Goal: Task Accomplishment & Management: Manage account settings

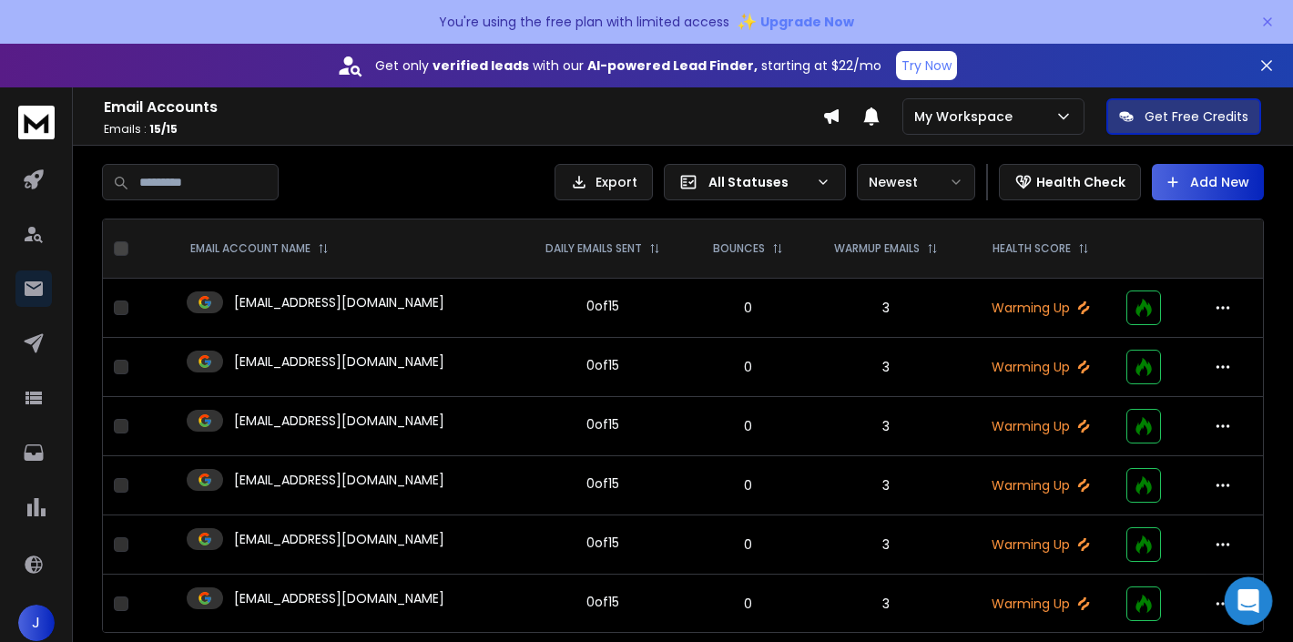
scroll to position [548, 0]
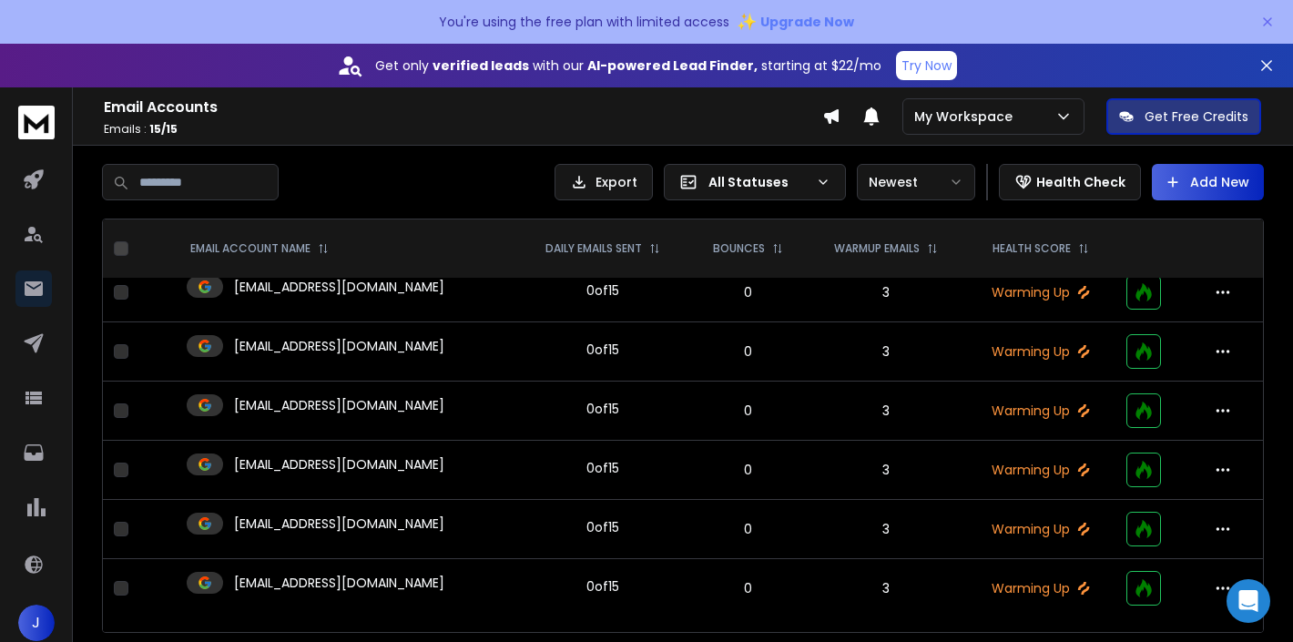
click at [1221, 586] on icon at bounding box center [1223, 588] width 16 height 16
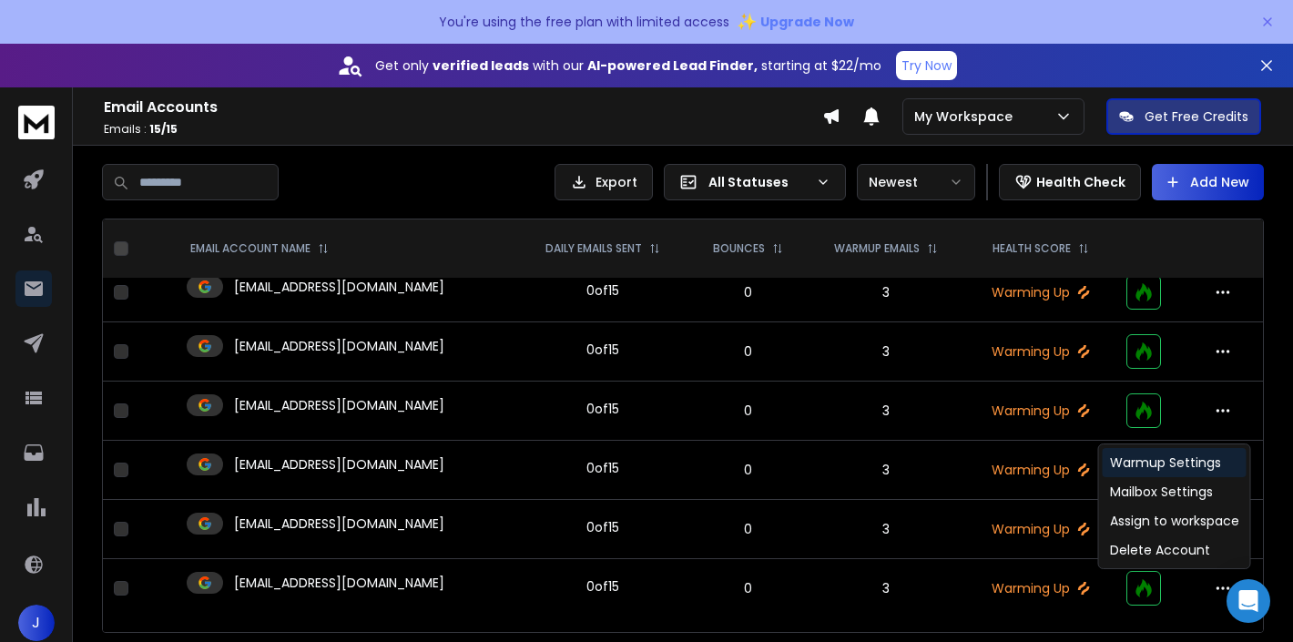
click at [1171, 459] on div "Warmup Settings" at bounding box center [1175, 462] width 144 height 29
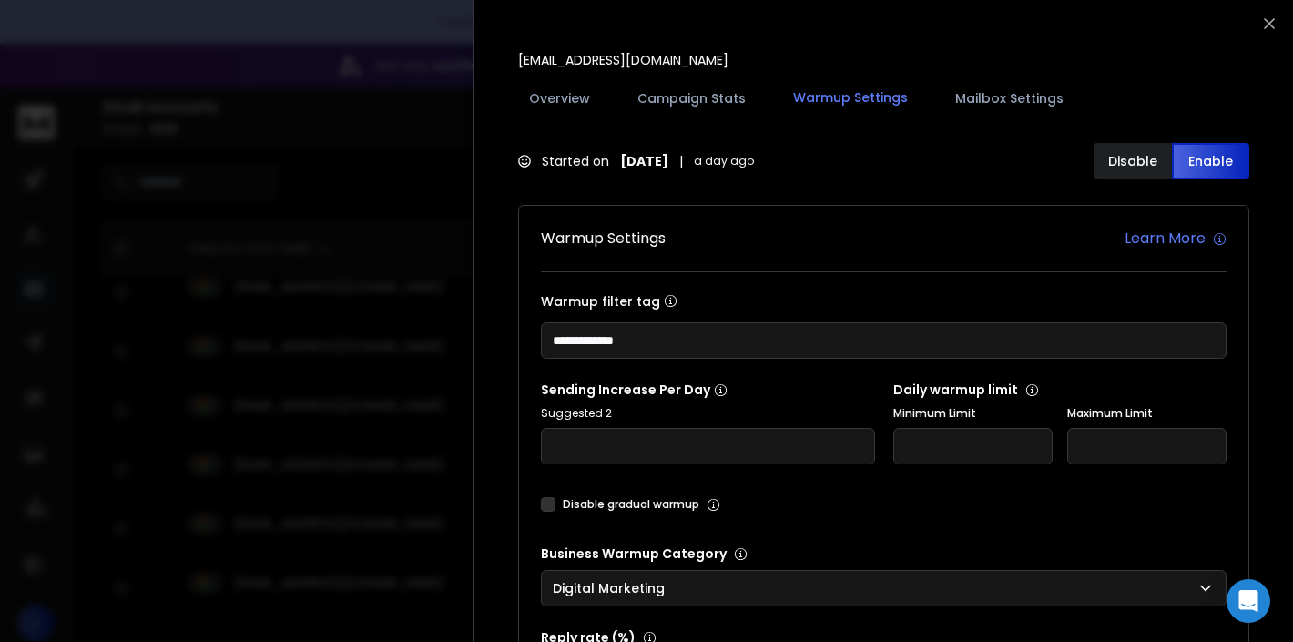
click at [571, 97] on button "Overview" at bounding box center [559, 98] width 83 height 40
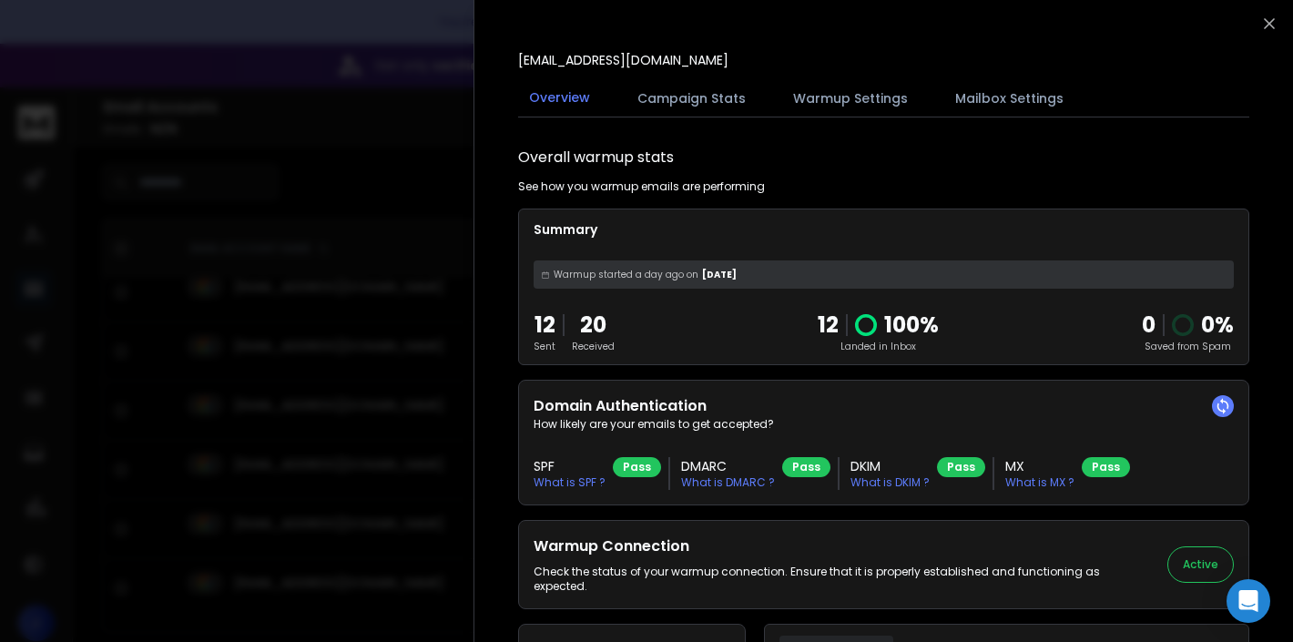
click at [666, 97] on button "Campaign Stats" at bounding box center [692, 98] width 130 height 40
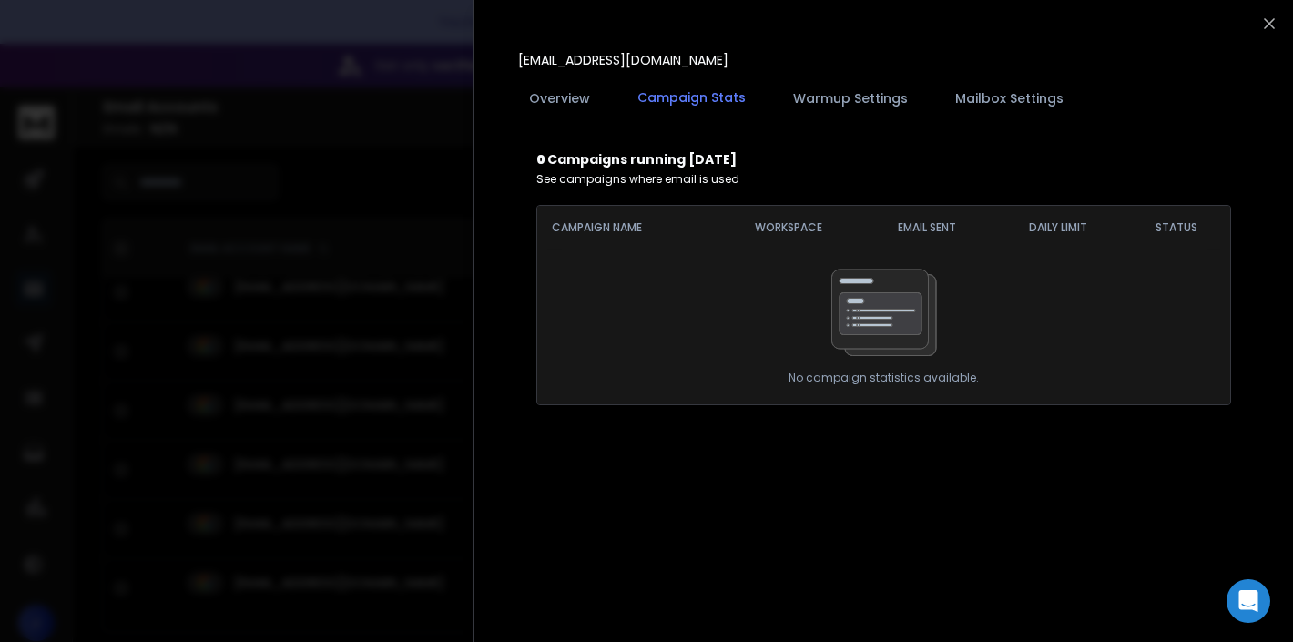
click at [584, 94] on button "Overview" at bounding box center [559, 98] width 83 height 40
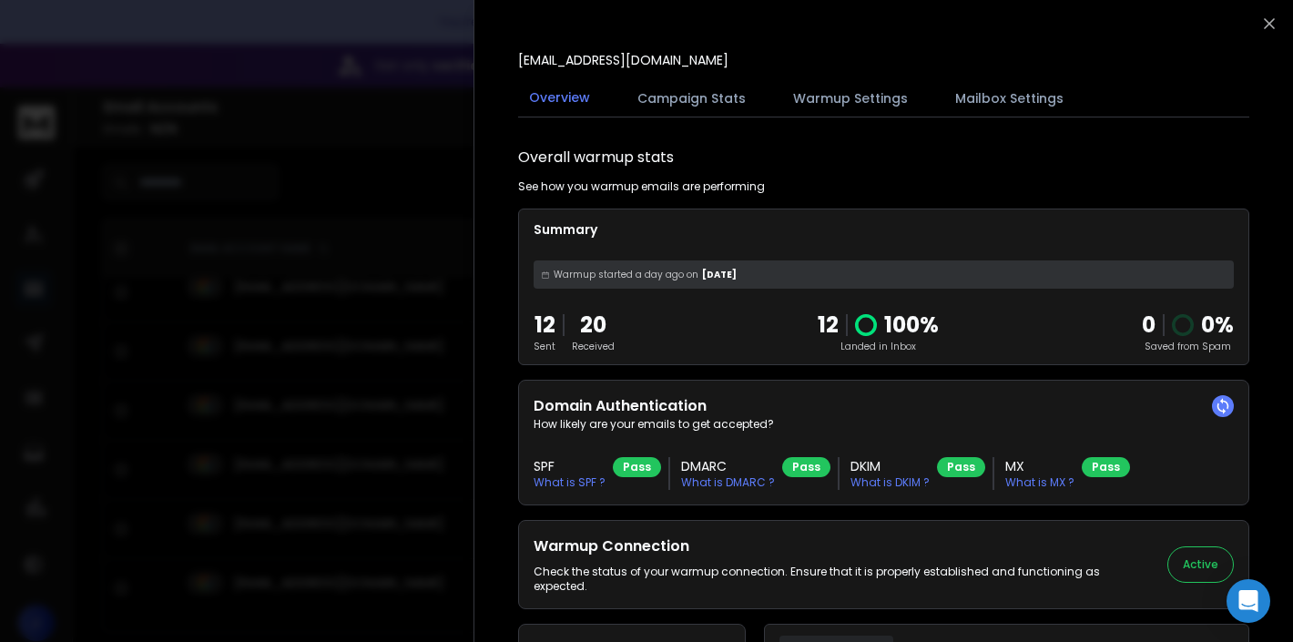
click at [463, 155] on div at bounding box center [646, 321] width 1293 height 642
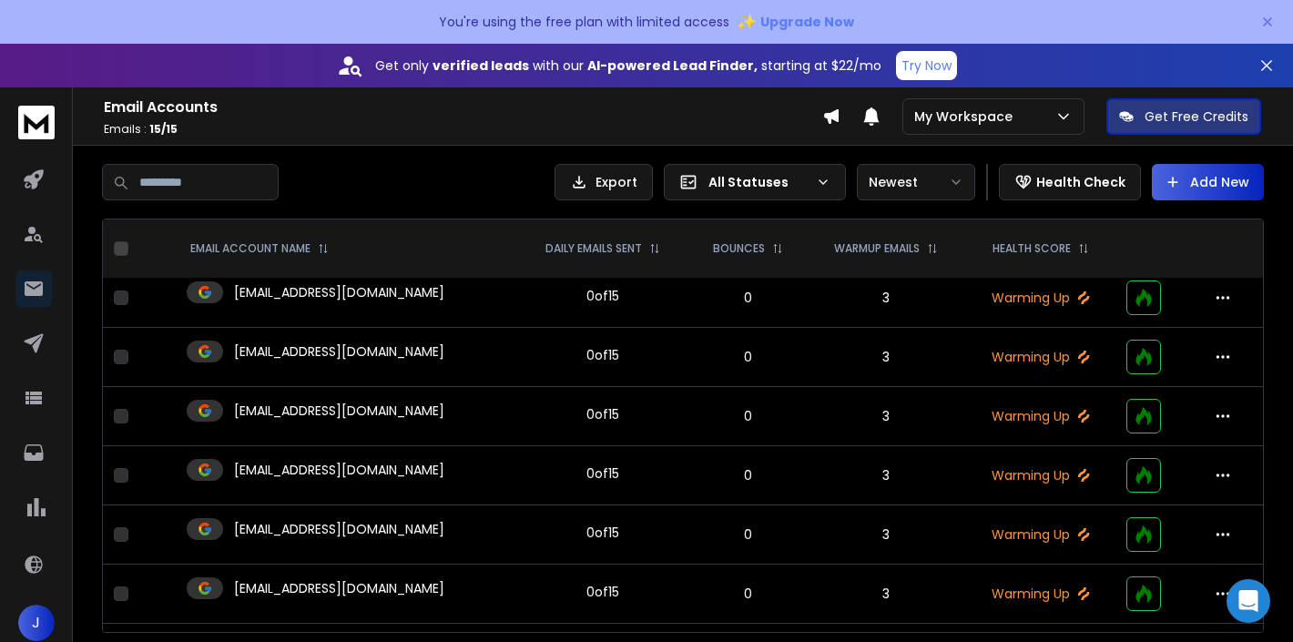
scroll to position [0, 0]
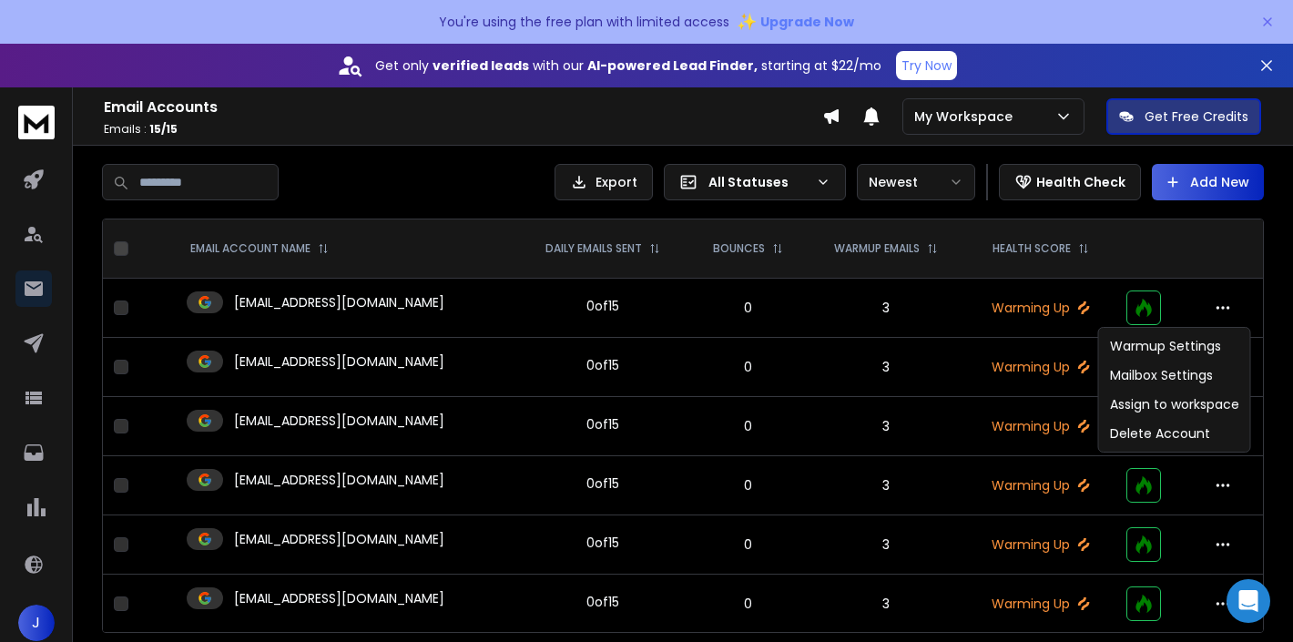
click at [1230, 307] on icon at bounding box center [1224, 307] width 14 height 3
click at [1200, 346] on div "Warmup Settings" at bounding box center [1175, 346] width 144 height 29
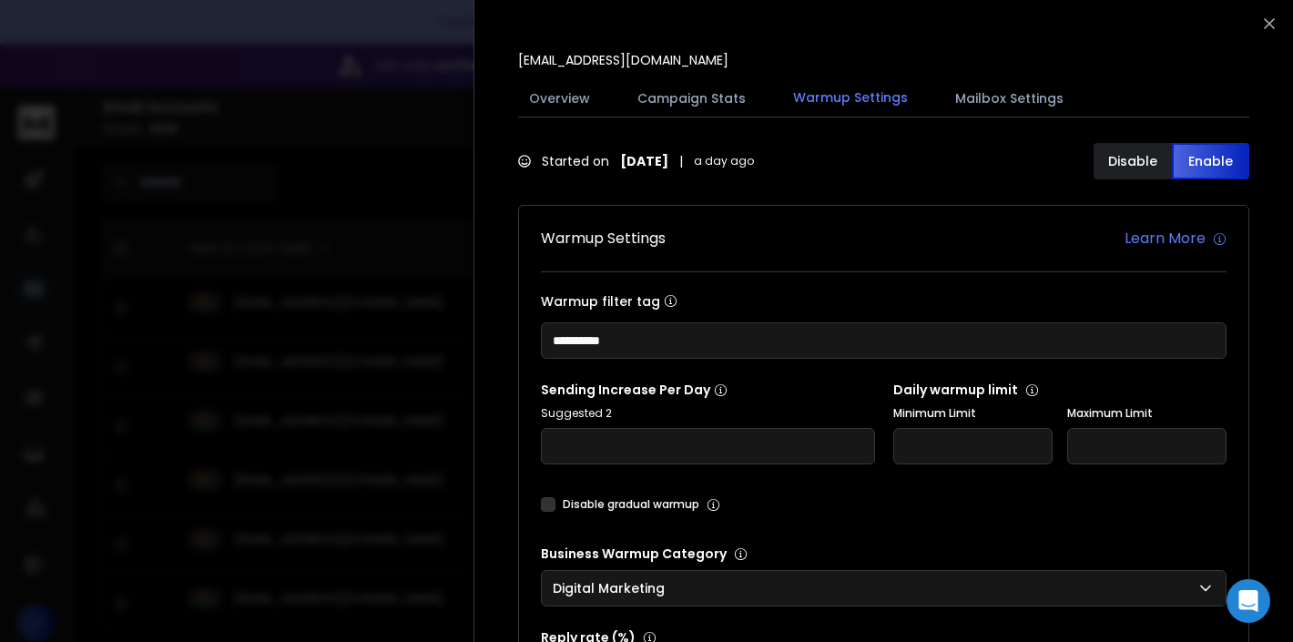
click at [959, 97] on button "Mailbox Settings" at bounding box center [1009, 98] width 130 height 40
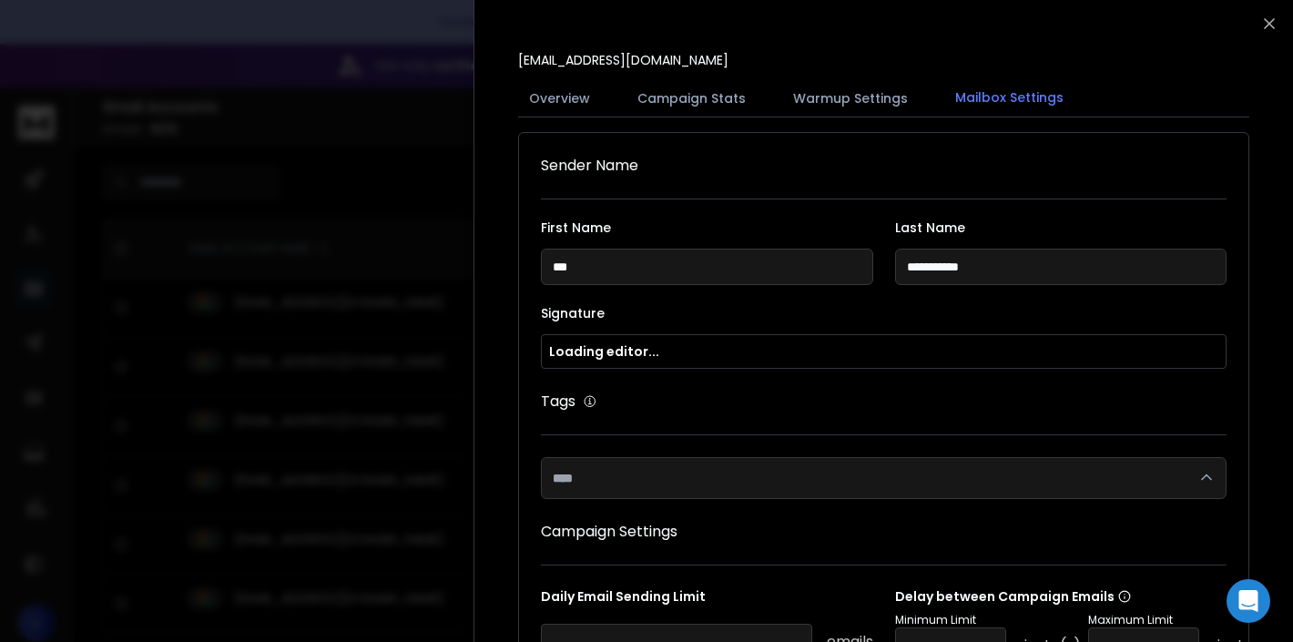
click at [573, 93] on button "Overview" at bounding box center [559, 98] width 83 height 40
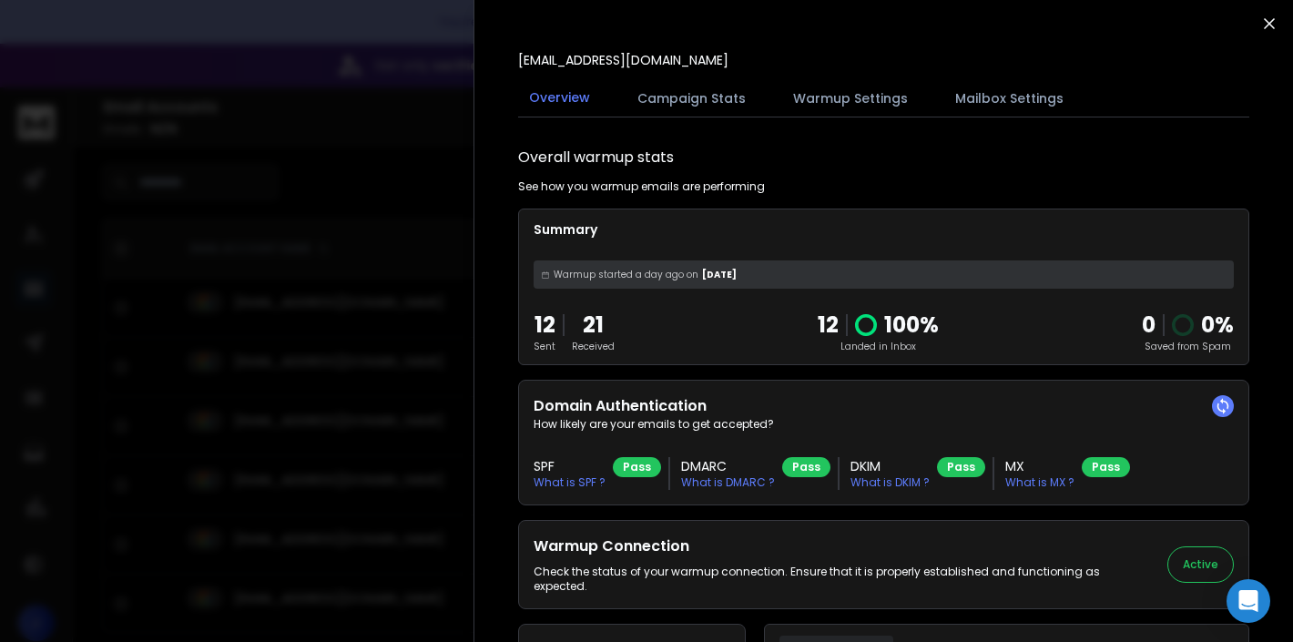
click at [1260, 22] on icon "button" at bounding box center [1269, 24] width 18 height 18
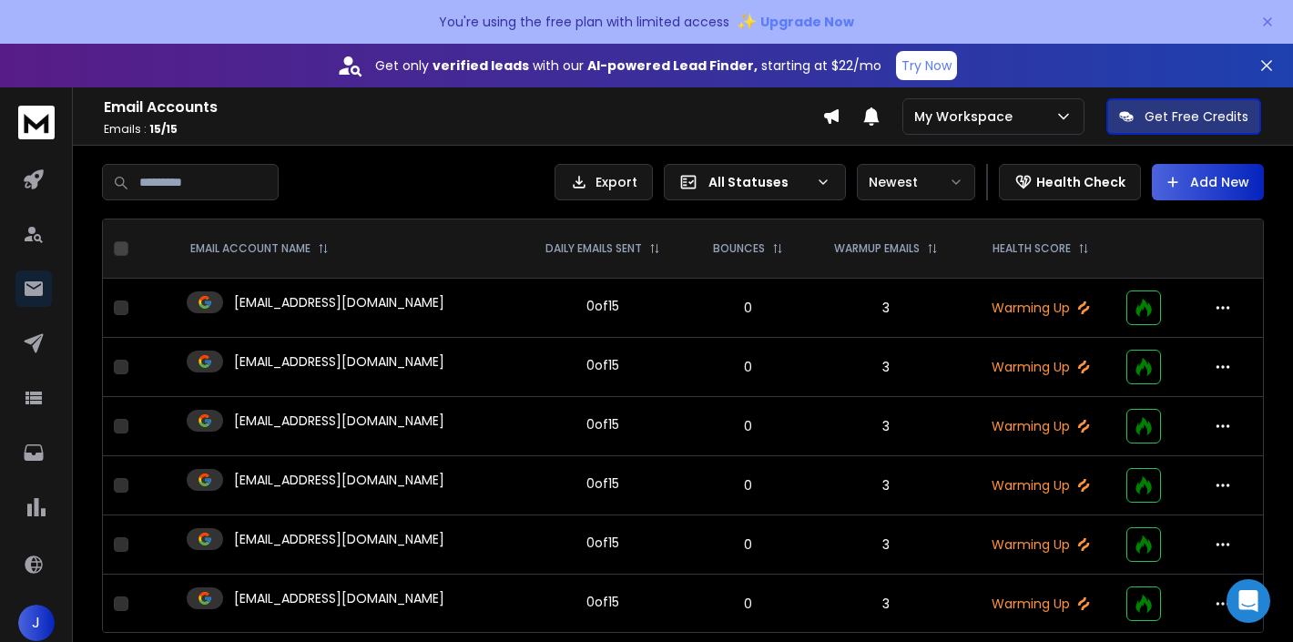
click at [1236, 377] on button at bounding box center [1223, 367] width 58 height 31
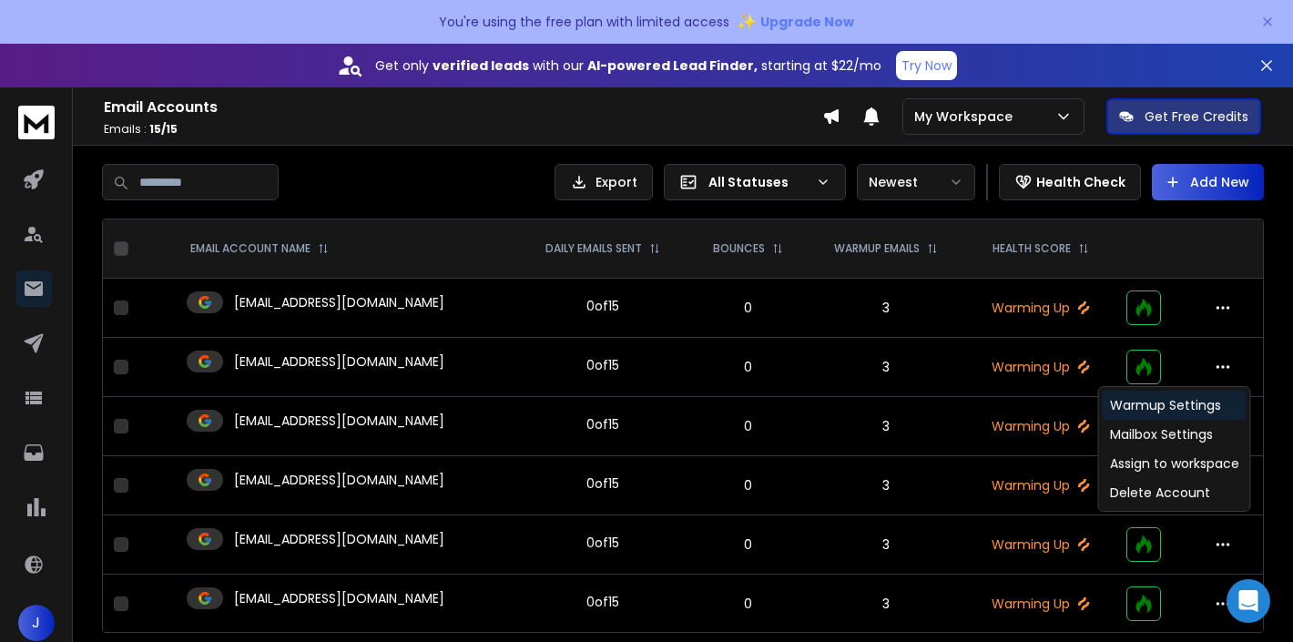
click at [1199, 395] on div "Warmup Settings" at bounding box center [1175, 405] width 144 height 29
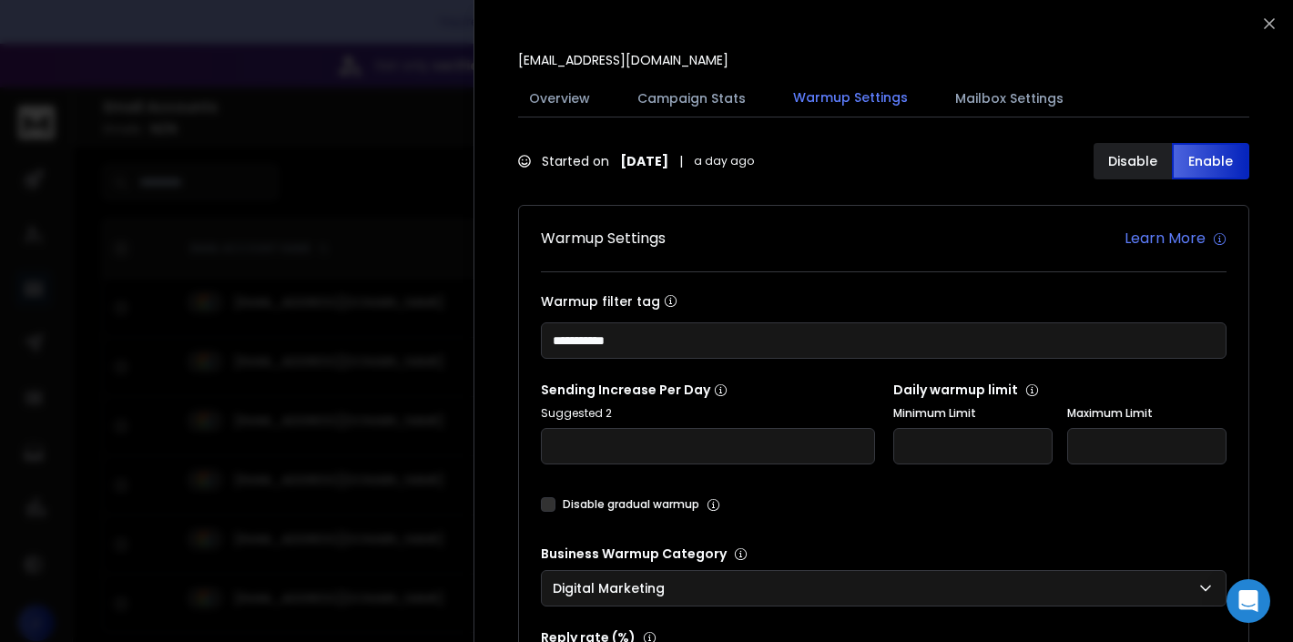
click at [658, 97] on button "Campaign Stats" at bounding box center [692, 98] width 130 height 40
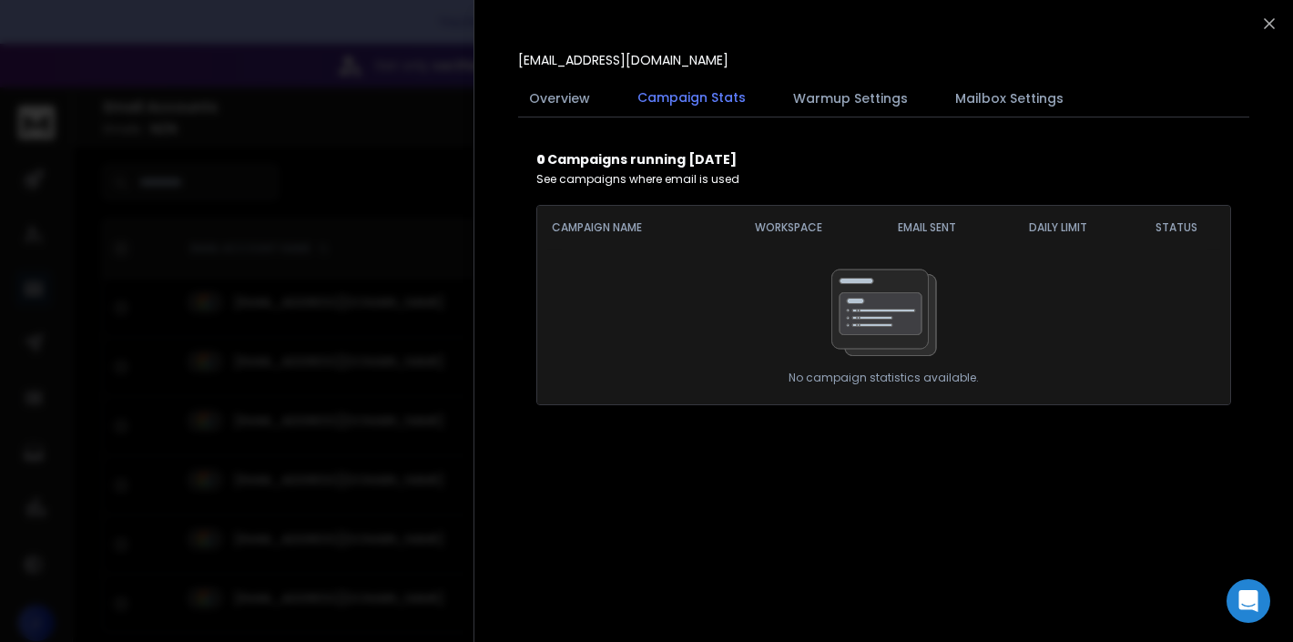
click at [581, 98] on button "Overview" at bounding box center [559, 98] width 83 height 40
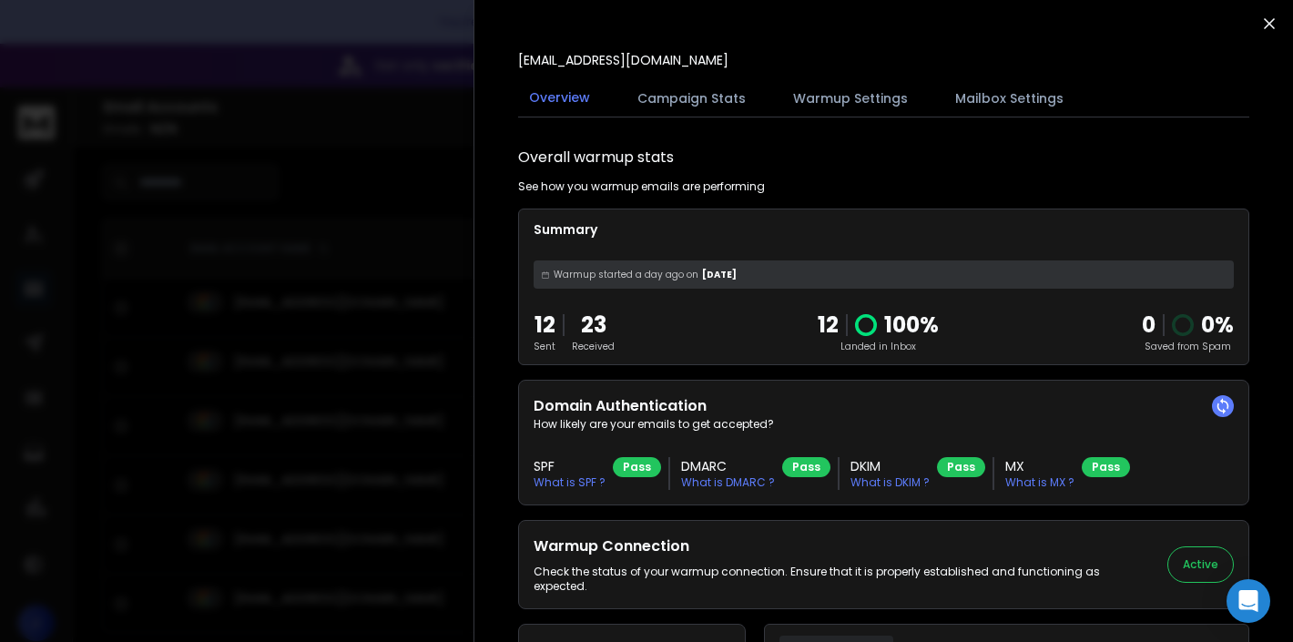
click at [1266, 26] on icon "button" at bounding box center [1269, 23] width 9 height 9
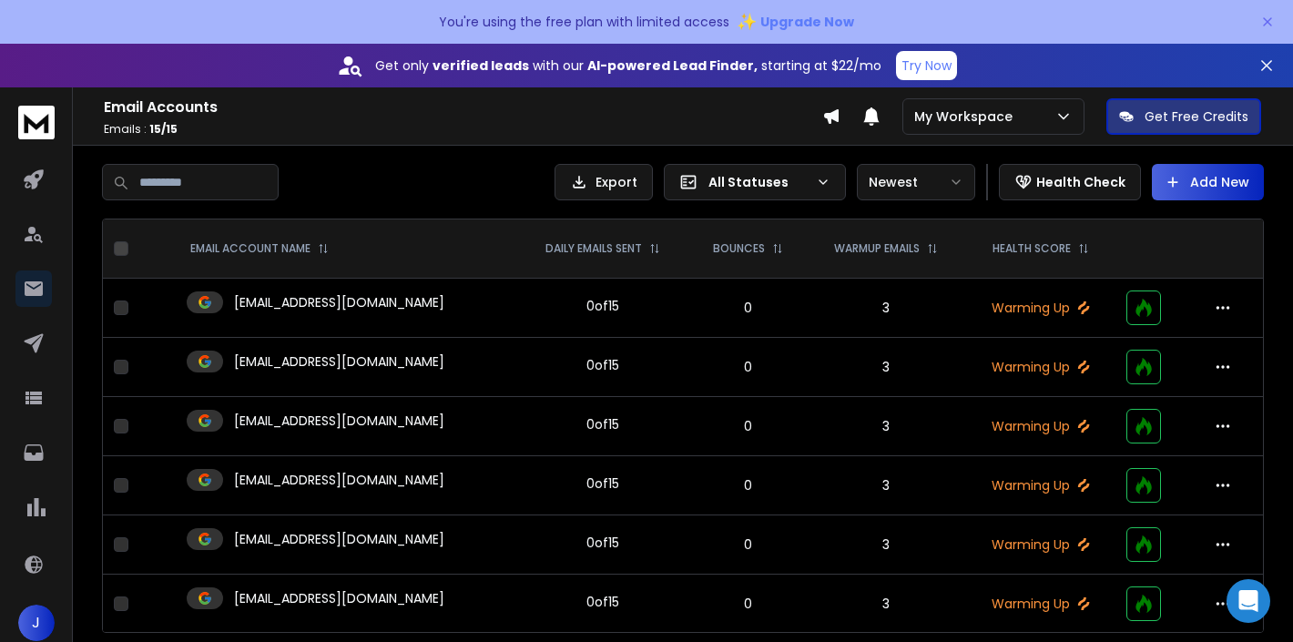
scroll to position [548, 0]
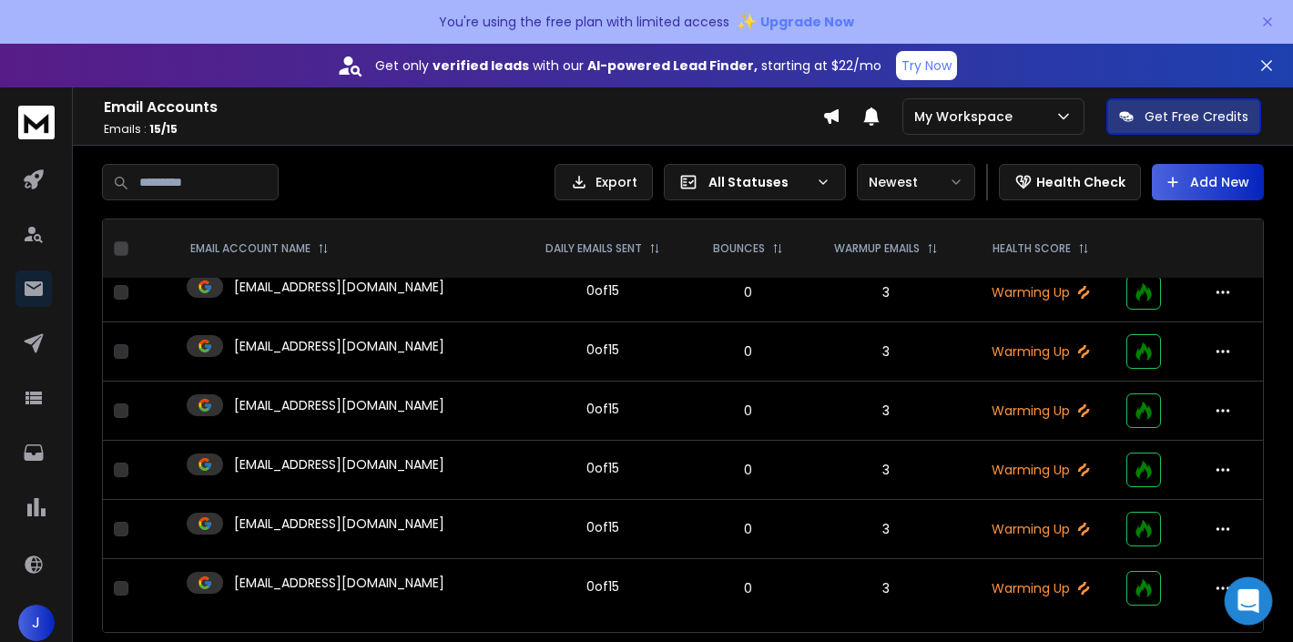
click at [1226, 586] on body "You're using the free plan with limited access ✨ Upgrade Now Get only verified …" at bounding box center [646, 321] width 1293 height 642
click at [1221, 586] on icon at bounding box center [1223, 588] width 16 height 16
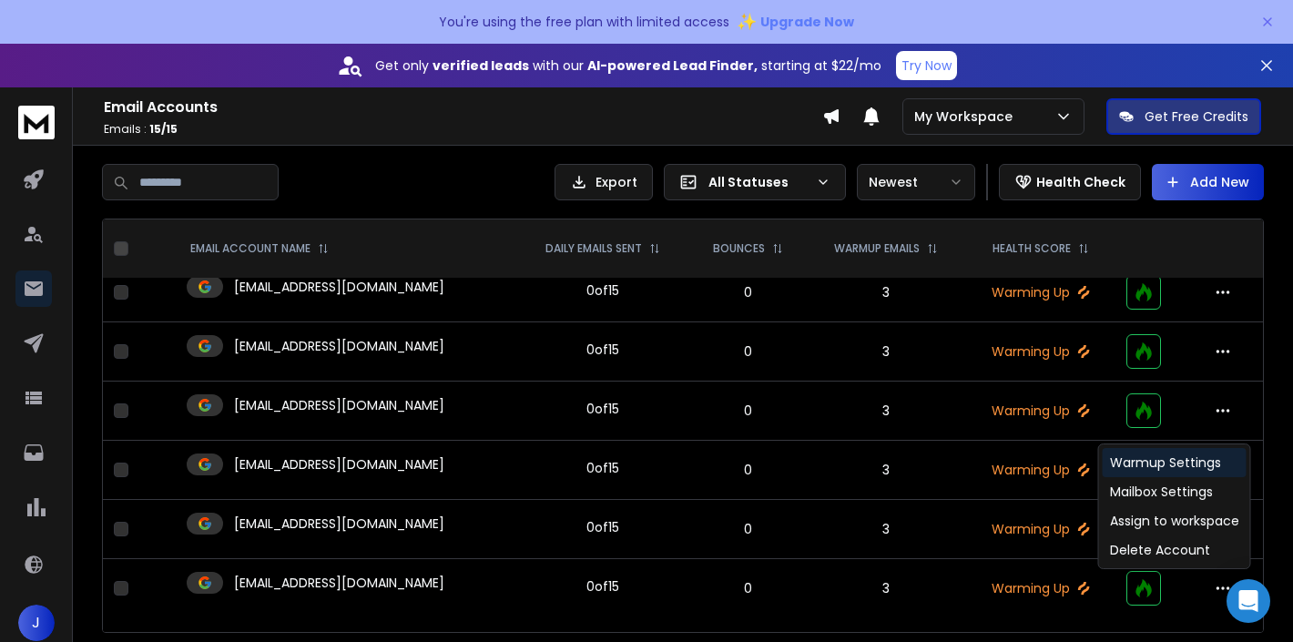
click at [1170, 463] on div "Warmup Settings" at bounding box center [1175, 462] width 144 height 29
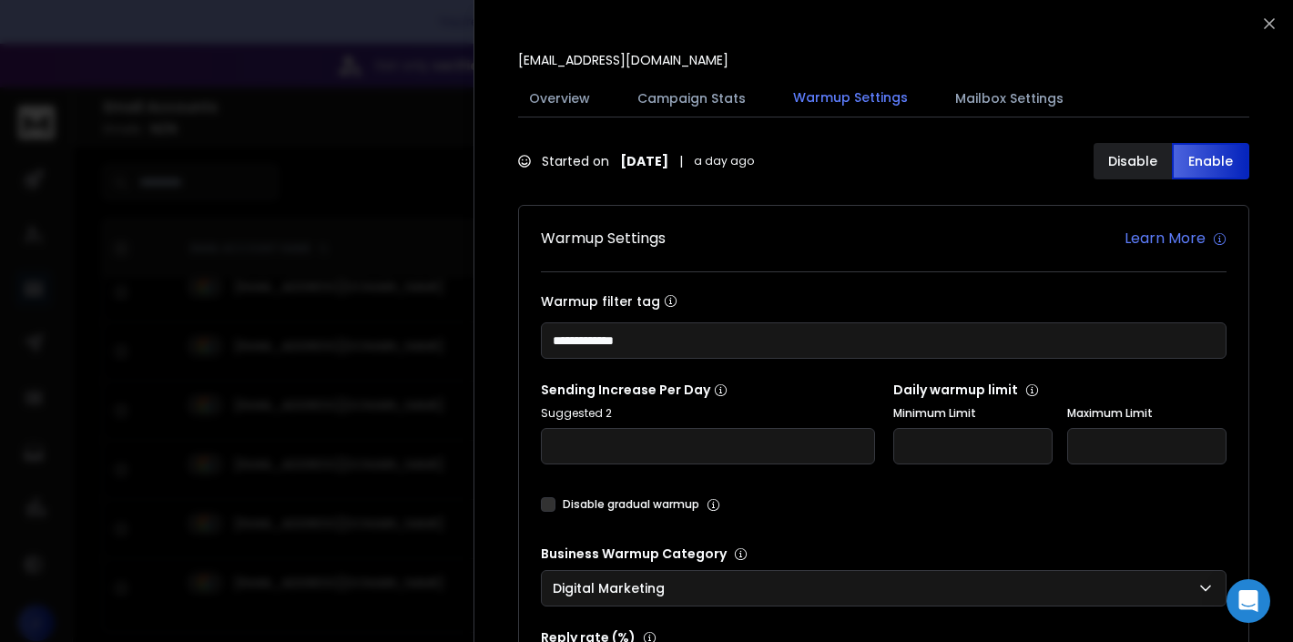
click at [968, 100] on button "Mailbox Settings" at bounding box center [1009, 98] width 130 height 40
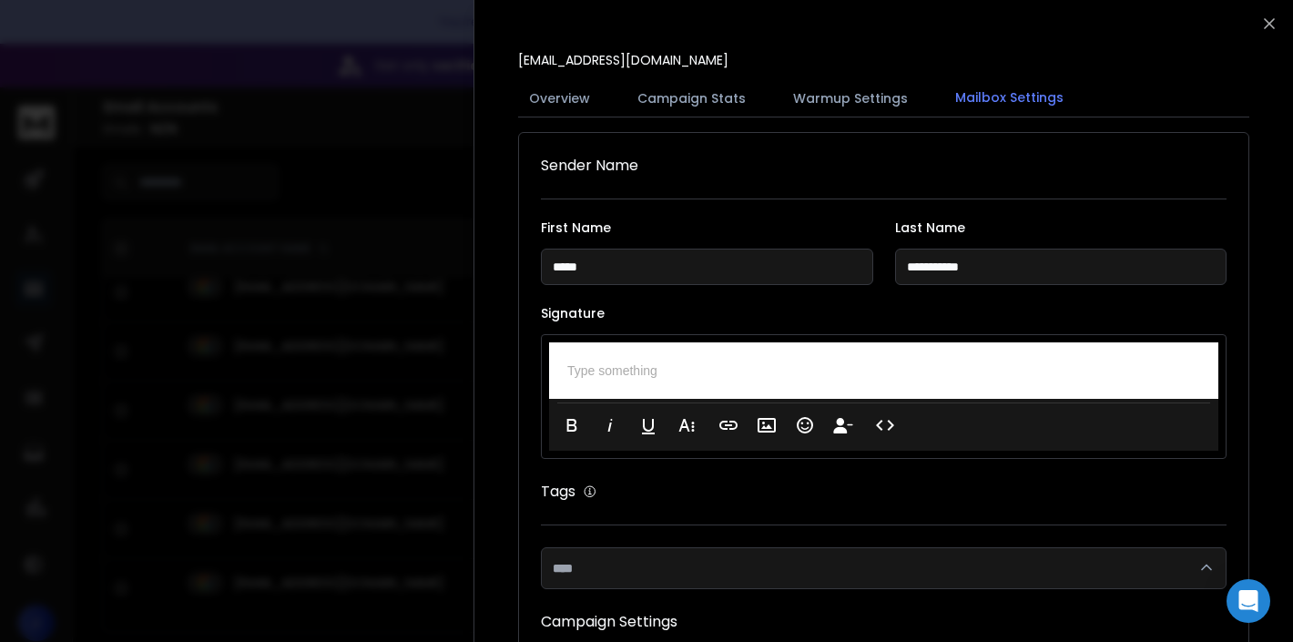
click at [581, 92] on button "Overview" at bounding box center [559, 98] width 83 height 40
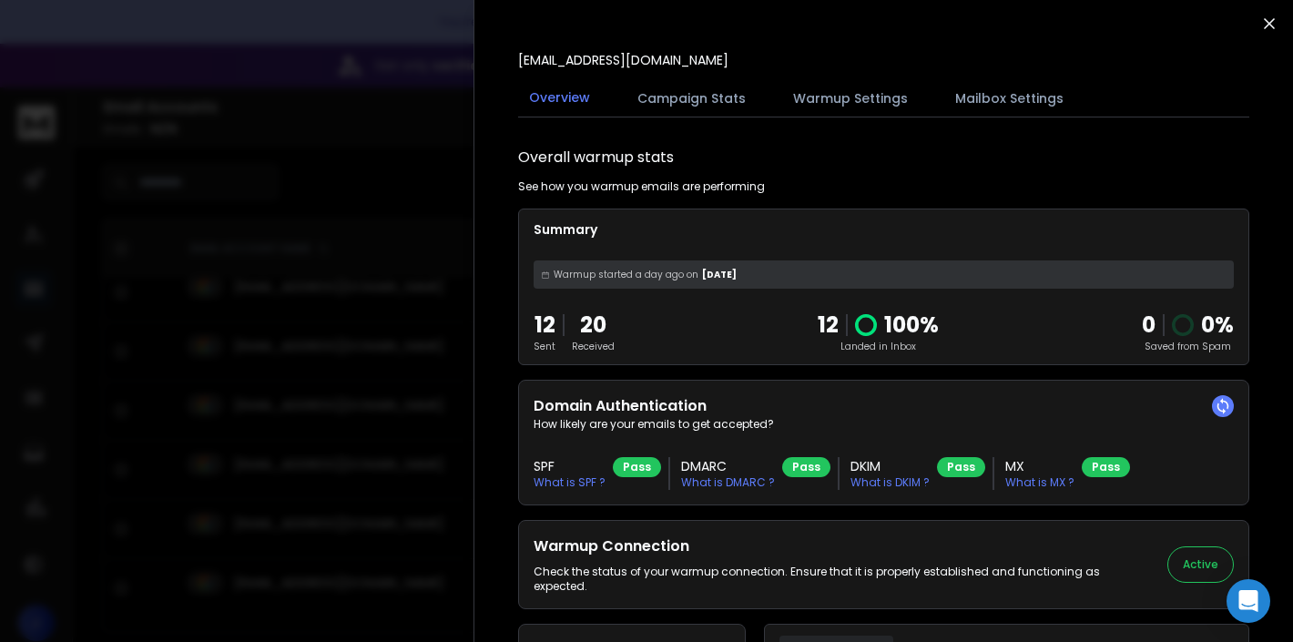
click at [1260, 31] on icon "button" at bounding box center [1269, 24] width 18 height 18
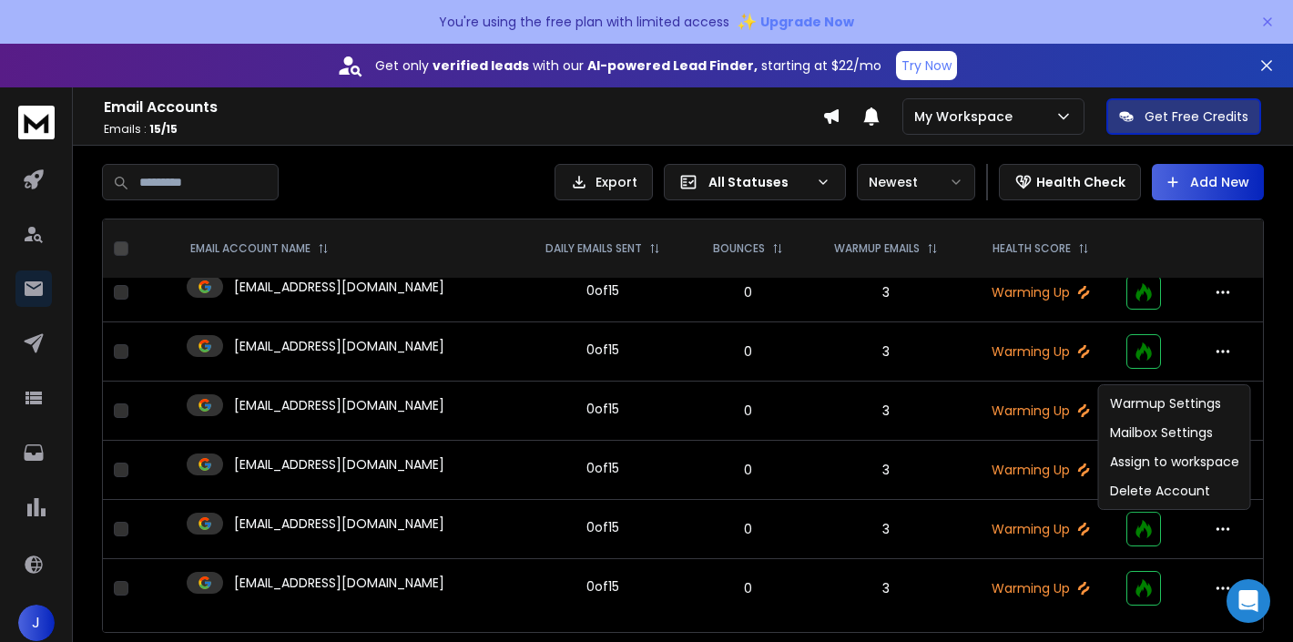
click at [1220, 520] on button at bounding box center [1223, 529] width 58 height 31
click at [1173, 407] on div "Warmup Settings" at bounding box center [1175, 403] width 144 height 29
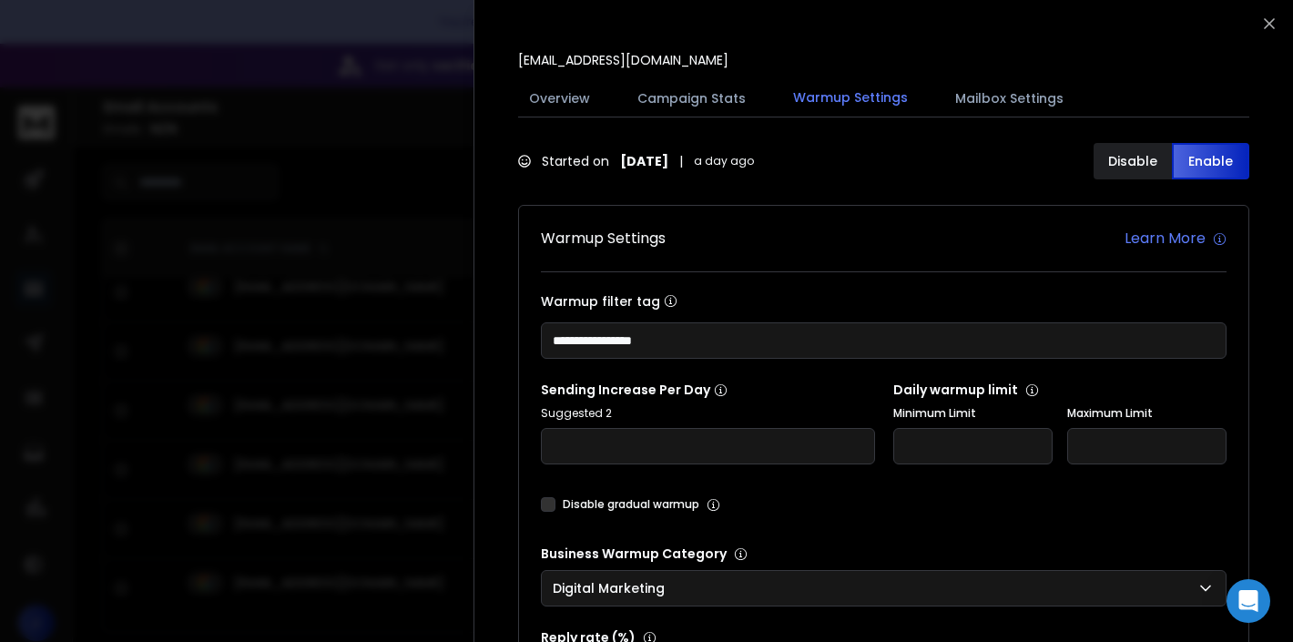
click at [966, 98] on button "Mailbox Settings" at bounding box center [1009, 98] width 130 height 40
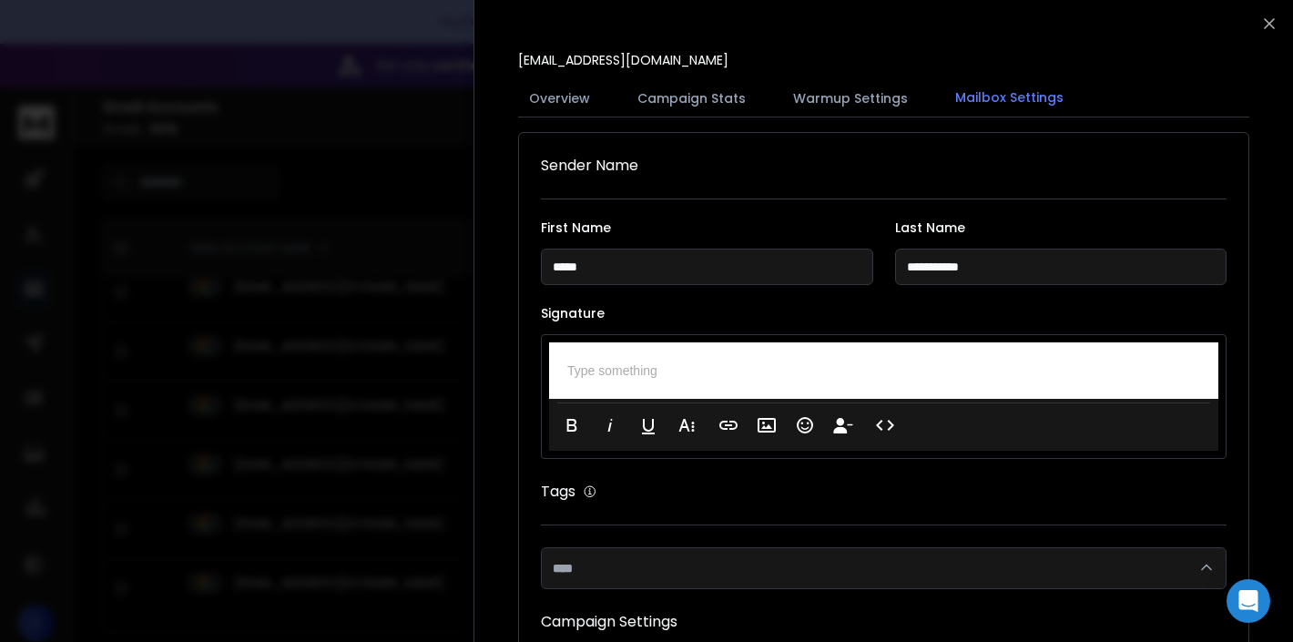
click at [798, 98] on button "Warmup Settings" at bounding box center [850, 98] width 137 height 40
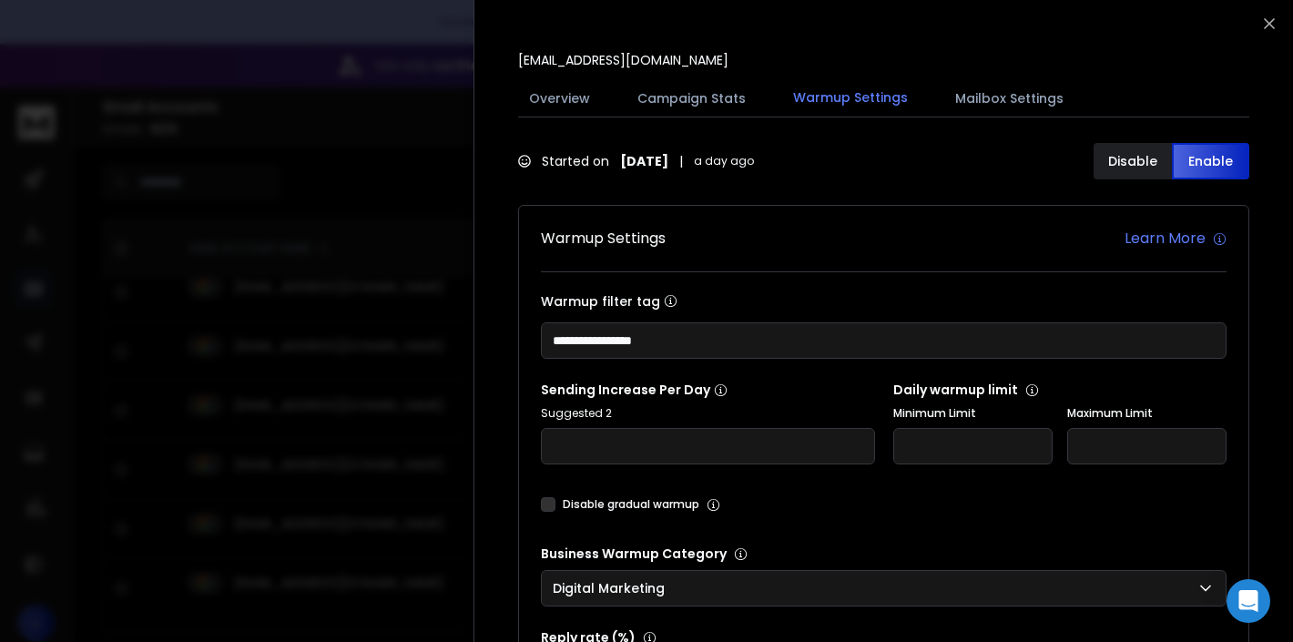
click at [591, 107] on button "Overview" at bounding box center [559, 98] width 83 height 40
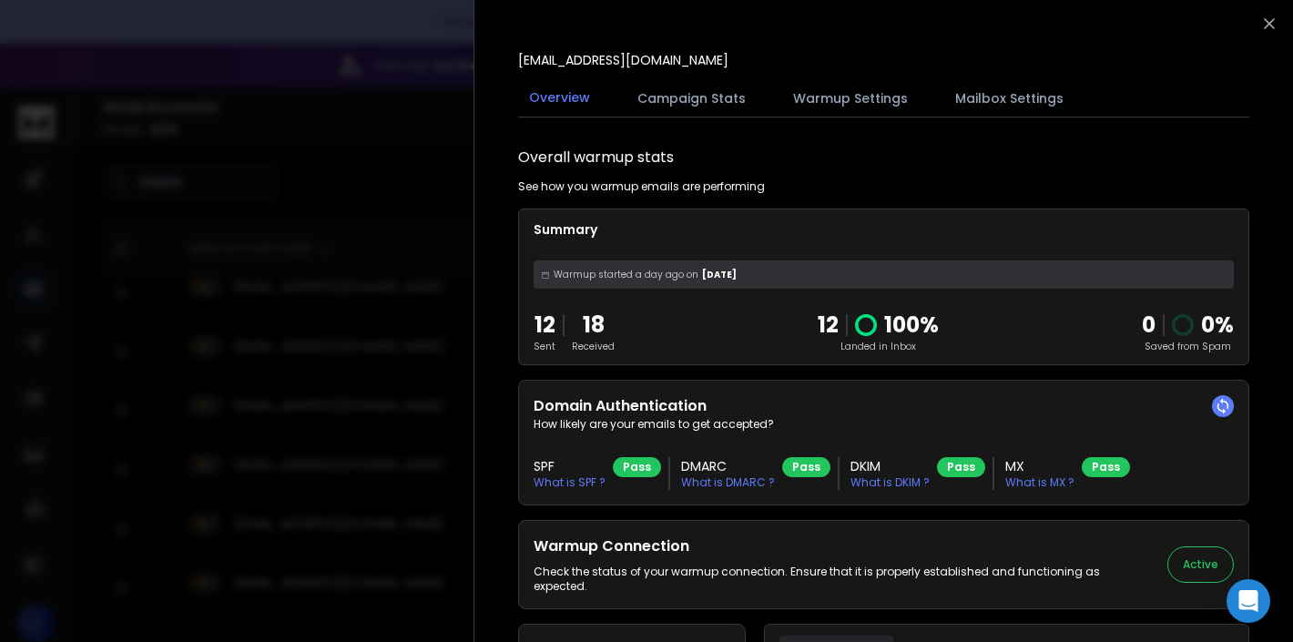
click at [1260, 29] on icon "button" at bounding box center [1269, 24] width 18 height 18
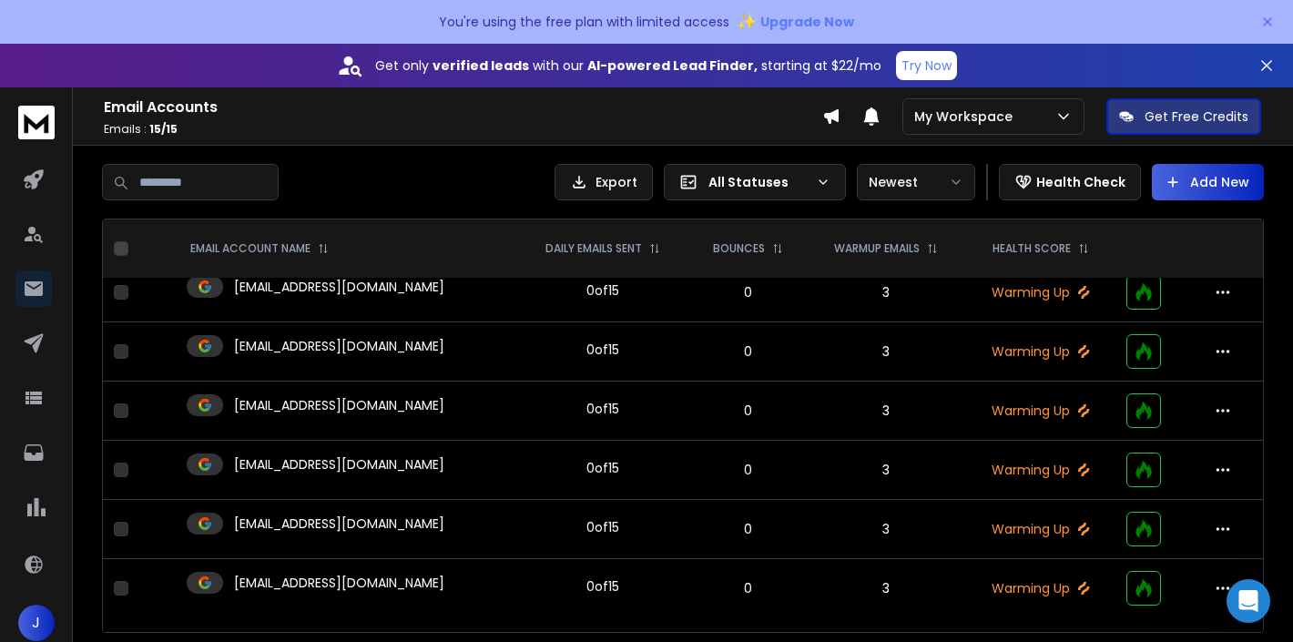
click at [1213, 299] on button at bounding box center [1223, 292] width 58 height 31
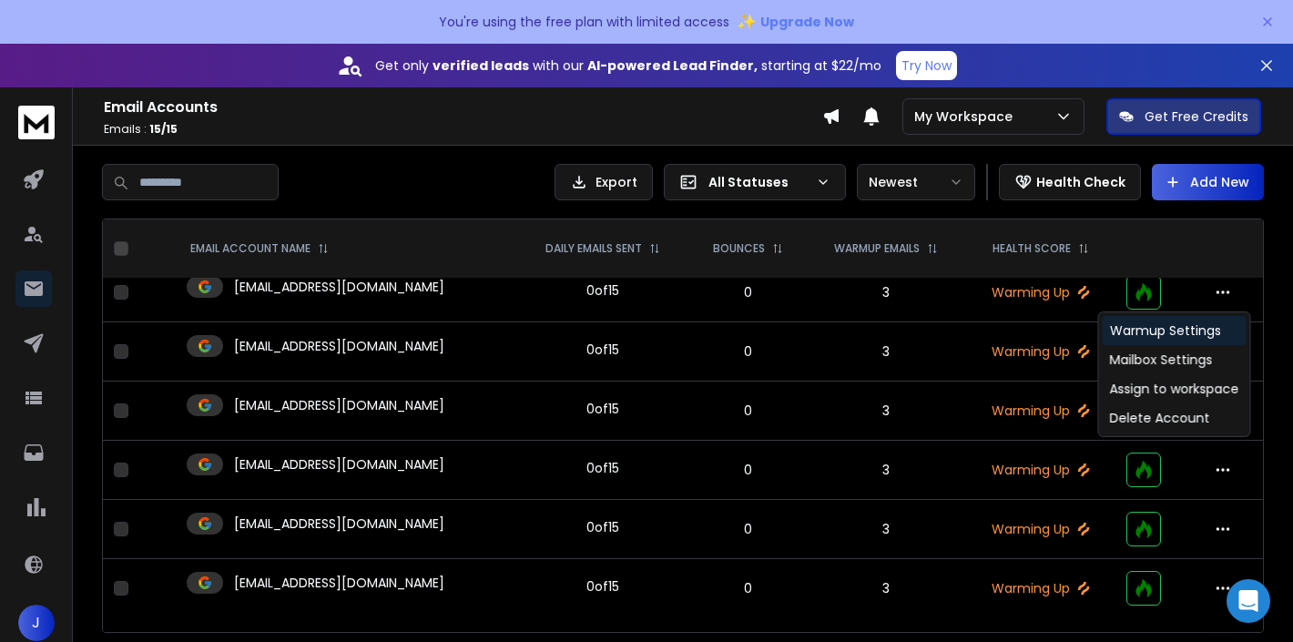
click at [1168, 331] on div "Warmup Settings" at bounding box center [1175, 330] width 144 height 29
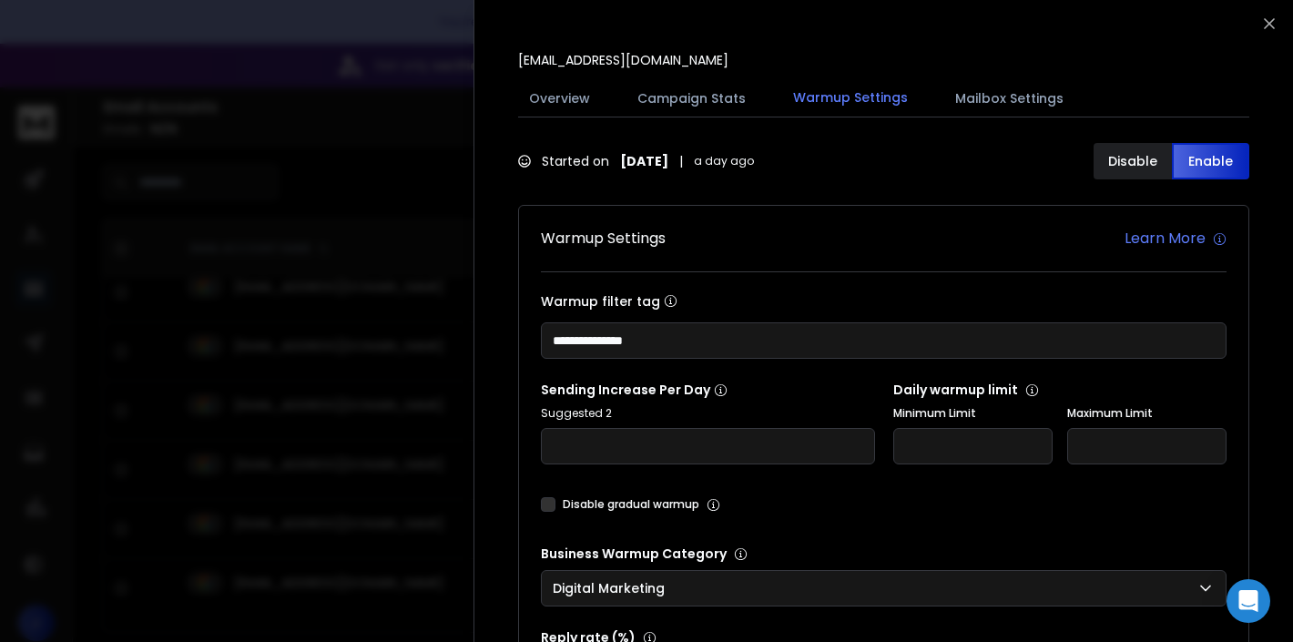
click at [591, 91] on button "Overview" at bounding box center [559, 98] width 83 height 40
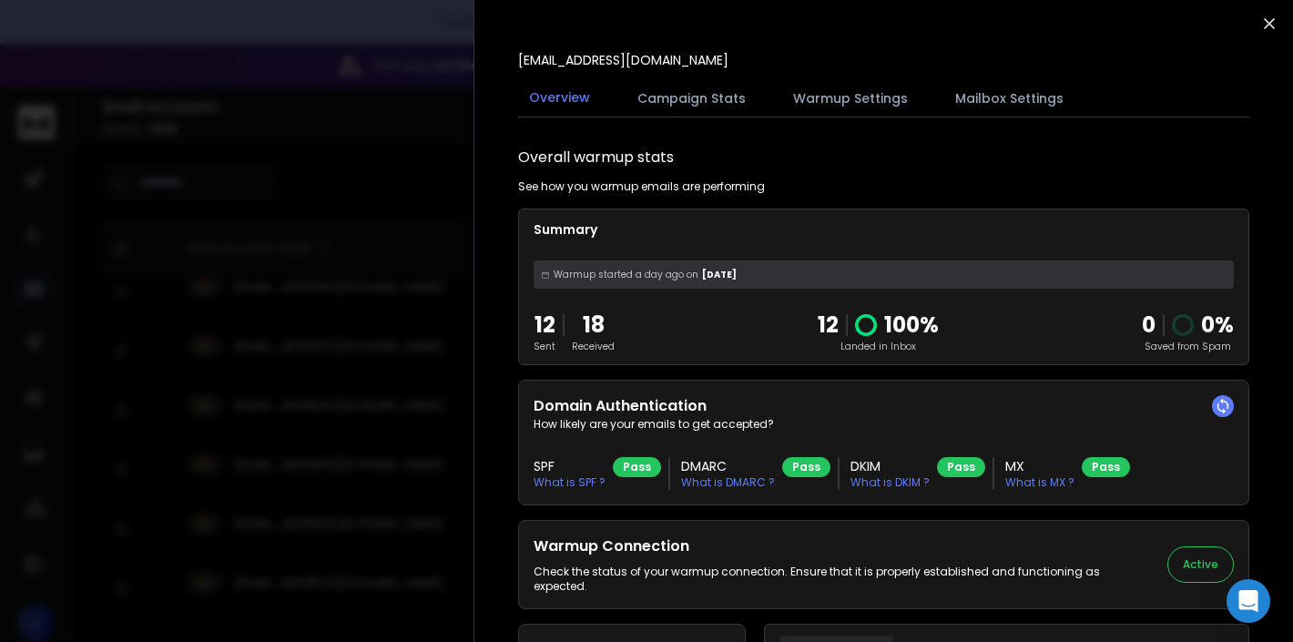
click at [1265, 24] on icon "button" at bounding box center [1269, 23] width 9 height 9
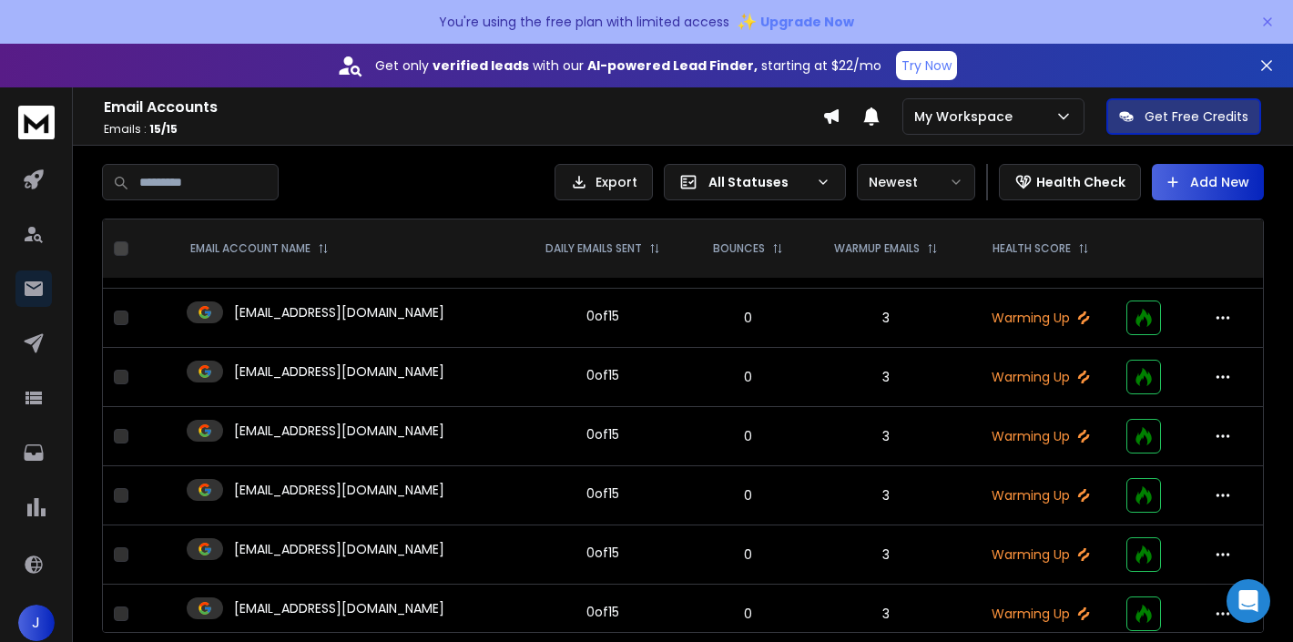
scroll to position [460, 0]
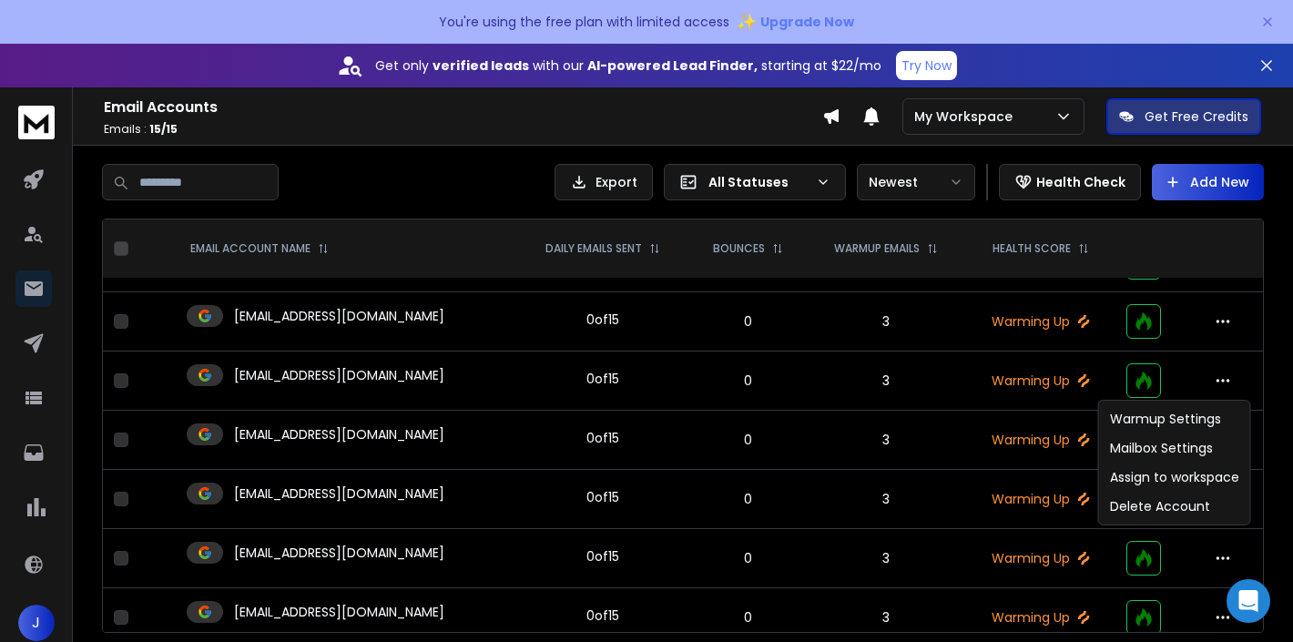
click at [1227, 374] on icon at bounding box center [1223, 381] width 16 height 16
click at [1203, 424] on div "Warmup Settings" at bounding box center [1175, 418] width 144 height 29
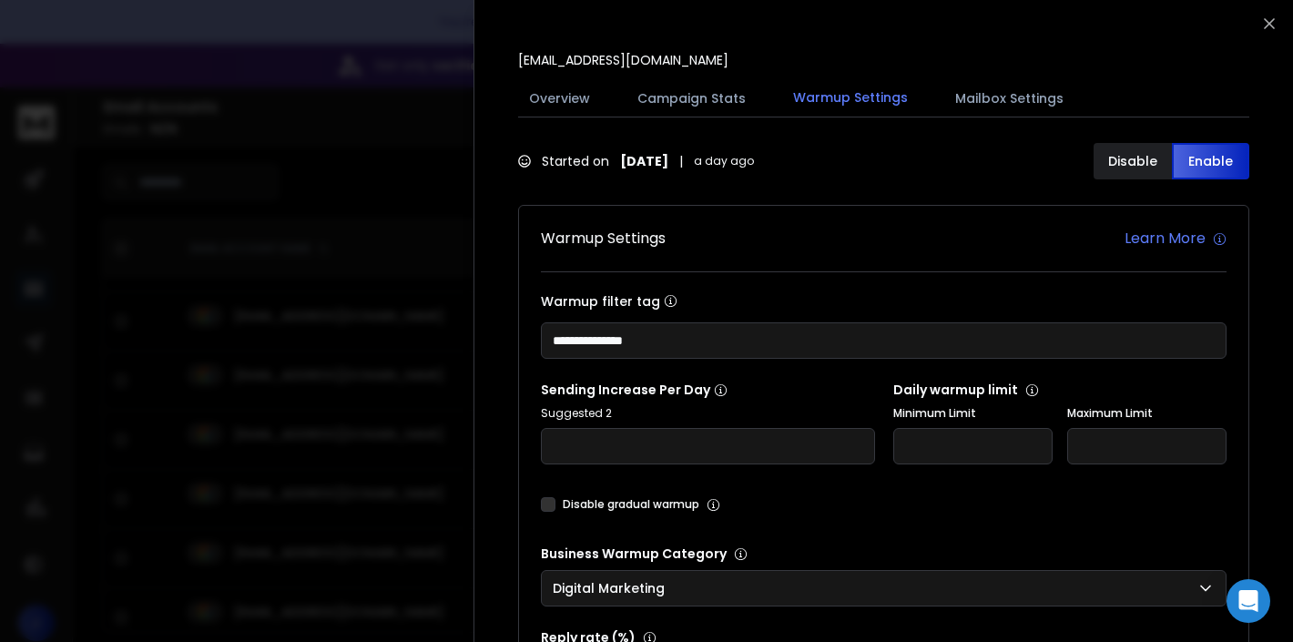
click at [561, 103] on button "Overview" at bounding box center [559, 98] width 83 height 40
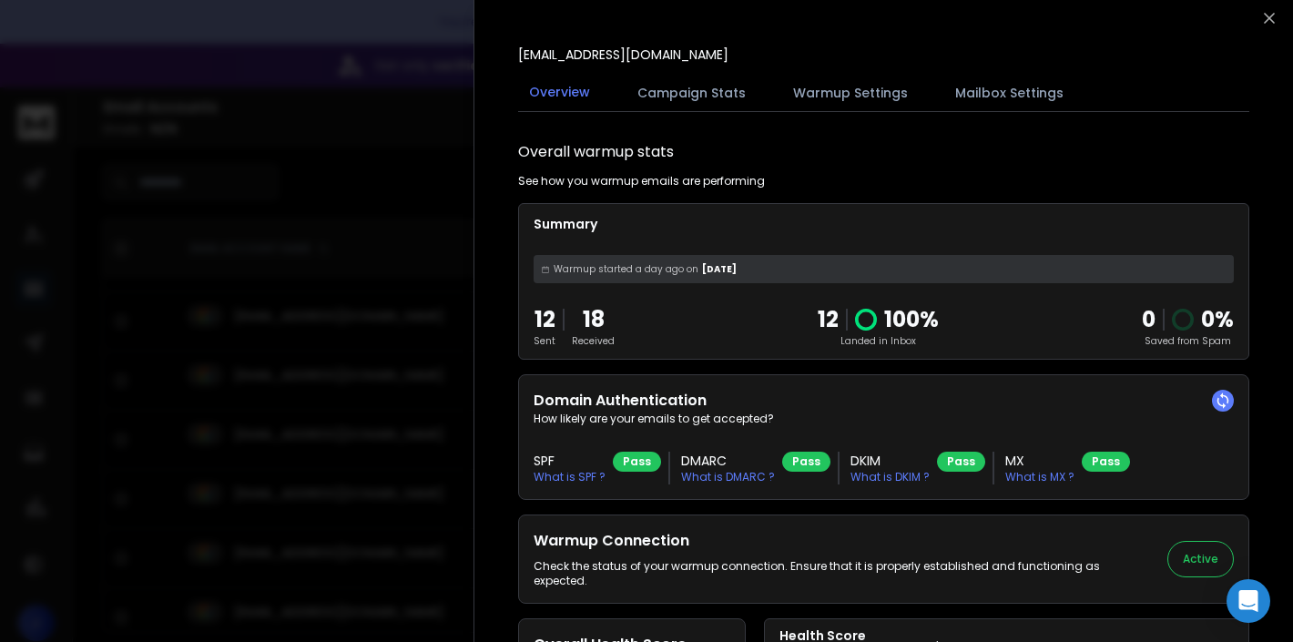
scroll to position [0, 0]
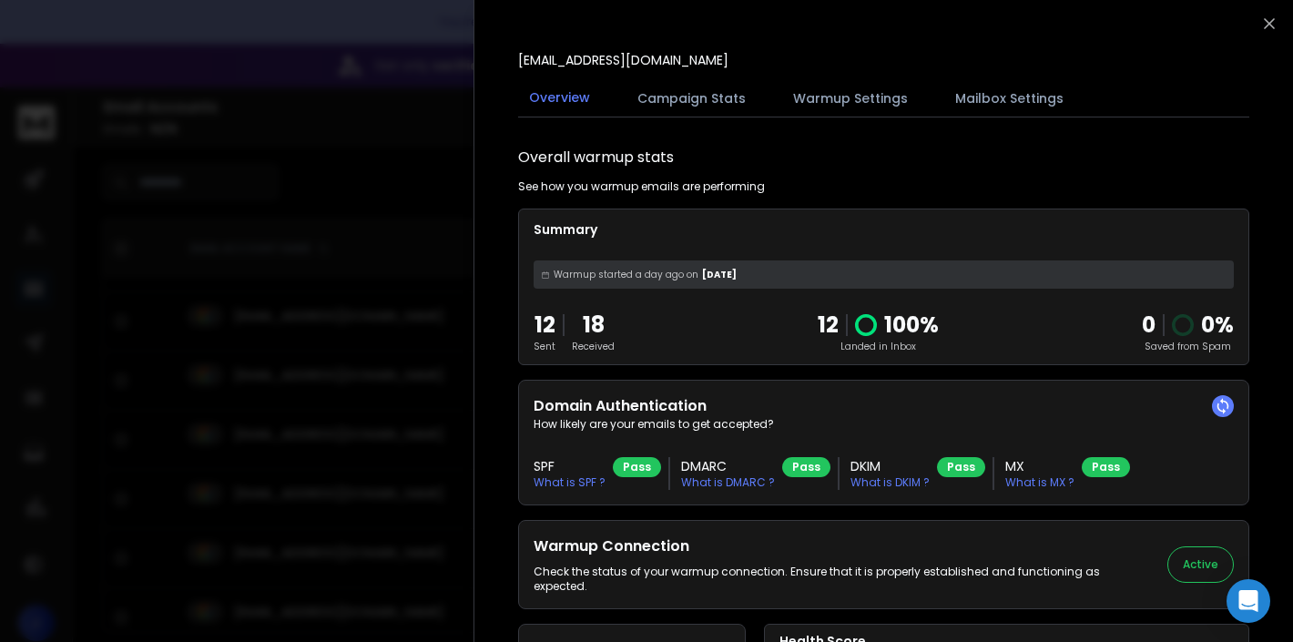
click at [1262, 24] on icon "button" at bounding box center [1269, 24] width 18 height 18
